Goal: Information Seeking & Learning: Check status

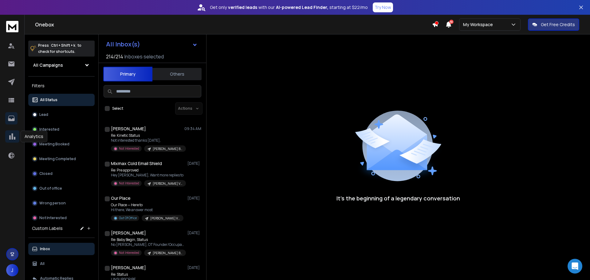
click at [12, 140] on icon at bounding box center [12, 136] width 9 height 9
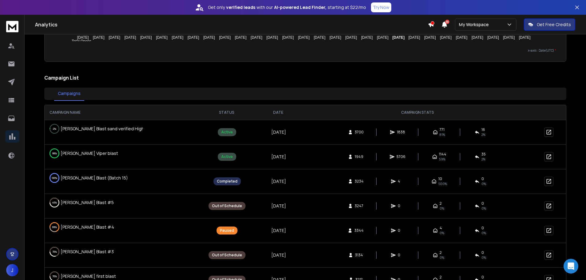
scroll to position [246, 0]
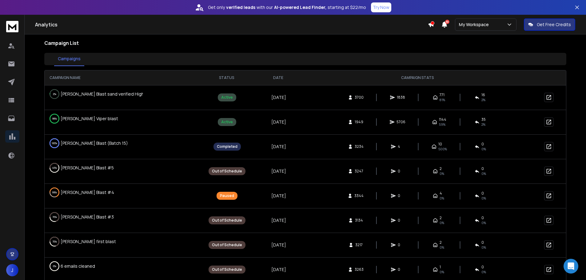
click at [120, 93] on td "2 % Morris Blast sand verified High Rev" at bounding box center [94, 93] width 98 height 17
click at [171, 65] on div "Campaigns CAMPAIGN NAME STATUS DATE CAMPAIGN STATS 2 % Morris Blast sand verifi…" at bounding box center [305, 229] width 522 height 352
click at [441, 93] on span "771" at bounding box center [441, 95] width 5 height 5
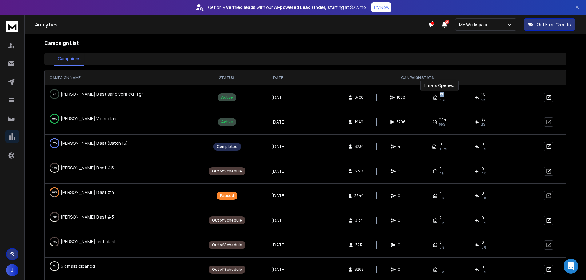
click at [441, 93] on span "771" at bounding box center [441, 95] width 5 height 5
click at [357, 60] on div "Campaigns" at bounding box center [305, 59] width 522 height 12
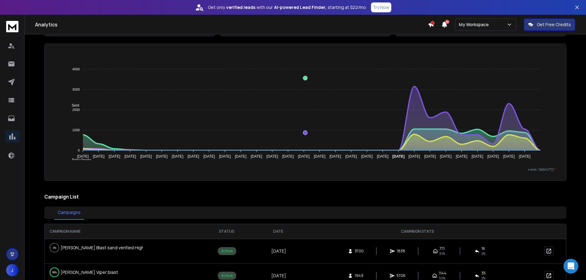
scroll to position [0, 0]
